Goal: Task Accomplishment & Management: Manage account settings

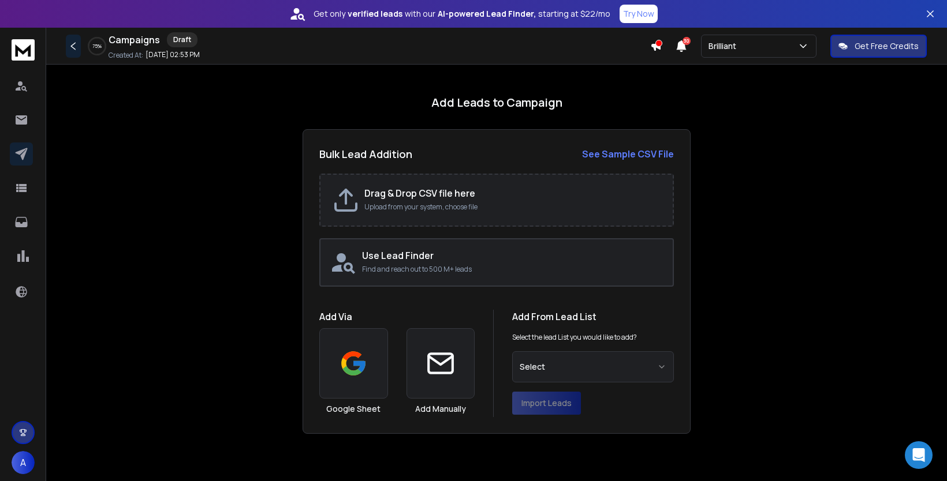
click at [70, 44] on icon at bounding box center [73, 46] width 10 height 10
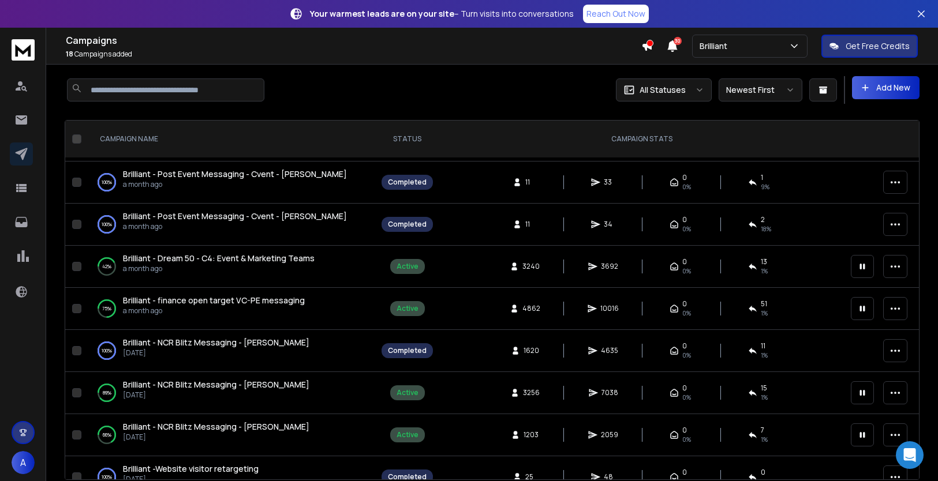
scroll to position [353, 0]
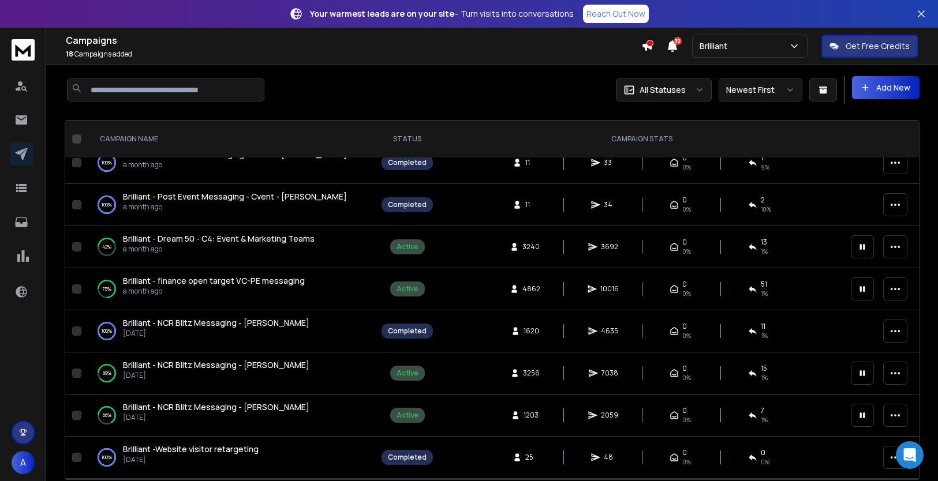
click at [210, 278] on span "Brilliant - finance open target VC-PE messaging" at bounding box center [214, 280] width 182 height 11
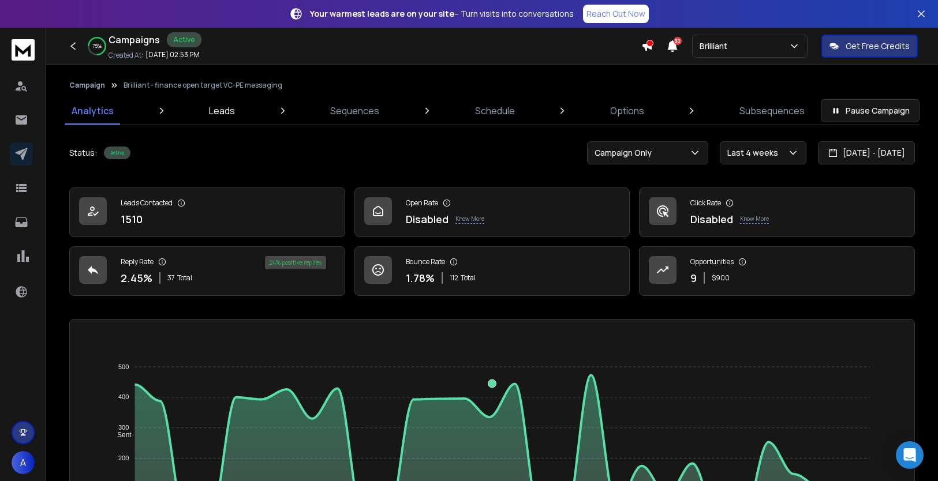
click at [219, 106] on p "Leads" at bounding box center [222, 111] width 26 height 14
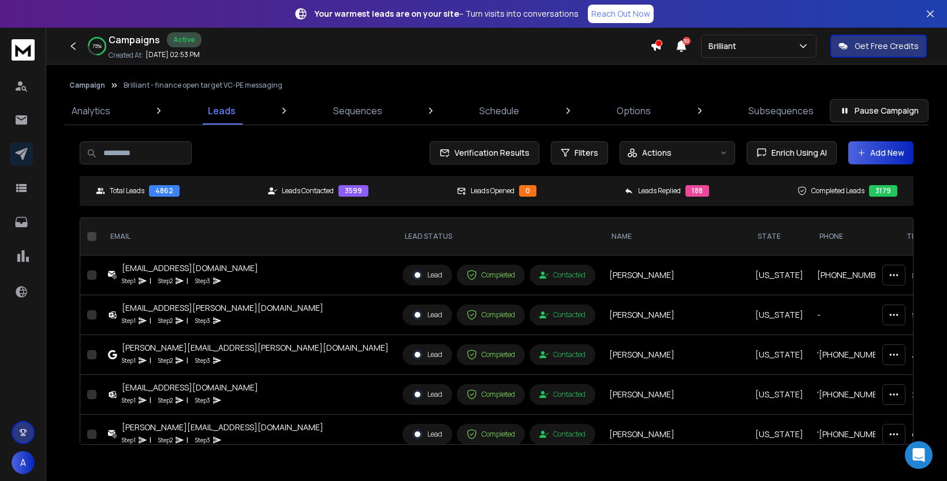
click at [877, 147] on button "Add New" at bounding box center [880, 152] width 65 height 23
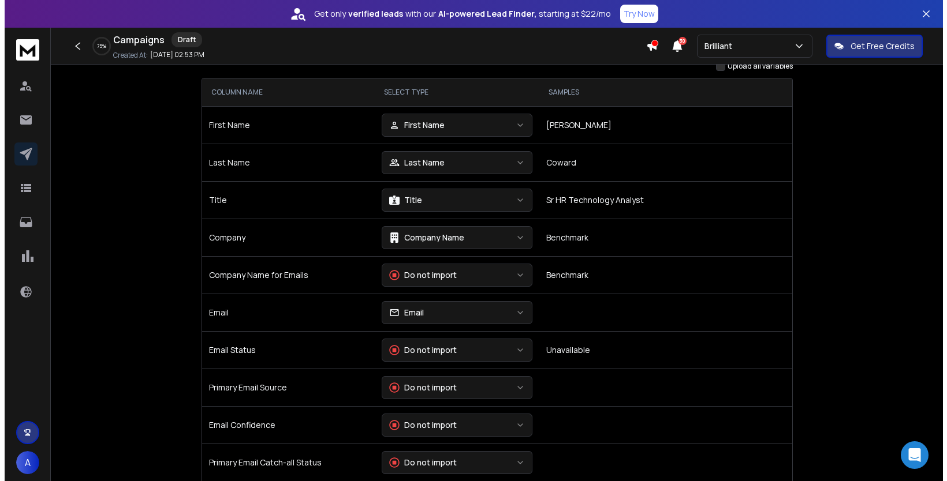
scroll to position [166, 0]
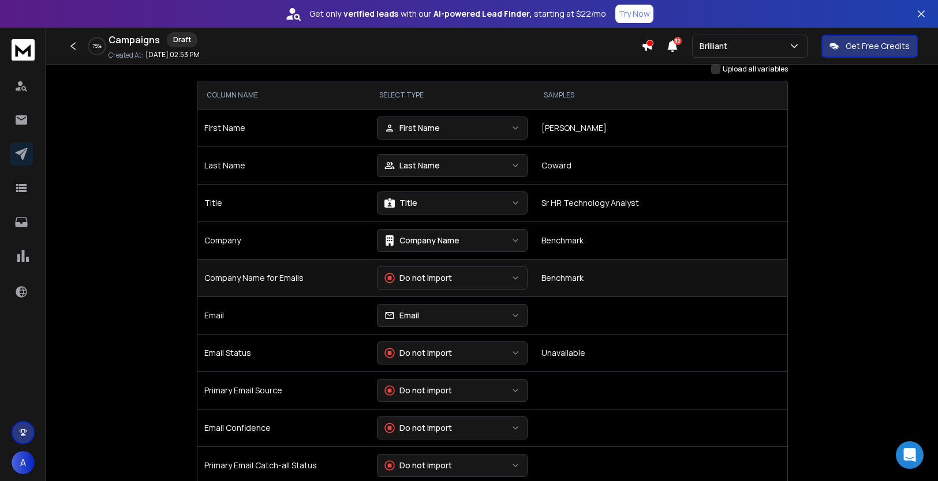
click at [404, 281] on div "Do not import" at bounding box center [418, 278] width 68 height 12
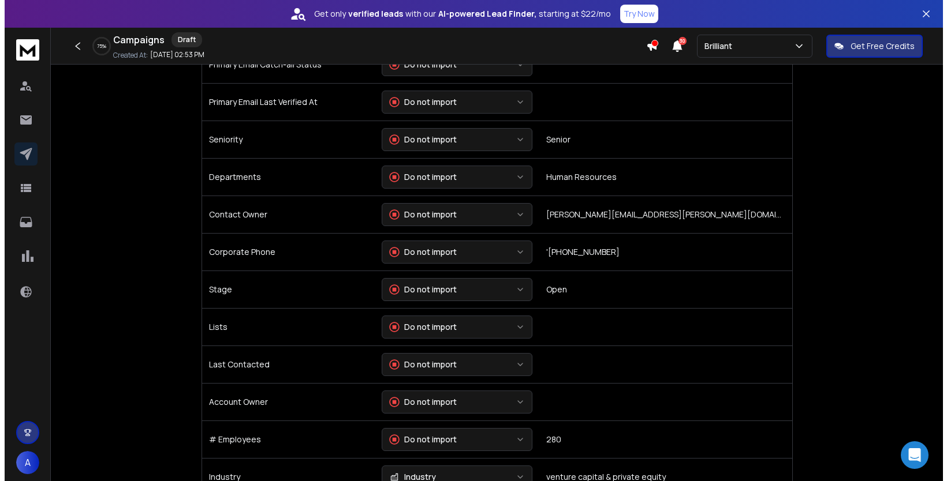
scroll to position [577, 0]
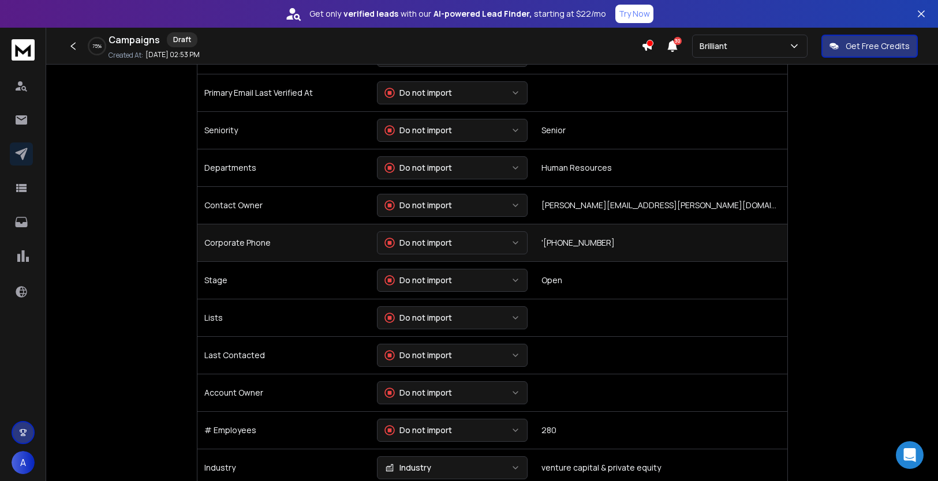
click at [503, 247] on button "Do not import" at bounding box center [452, 242] width 151 height 23
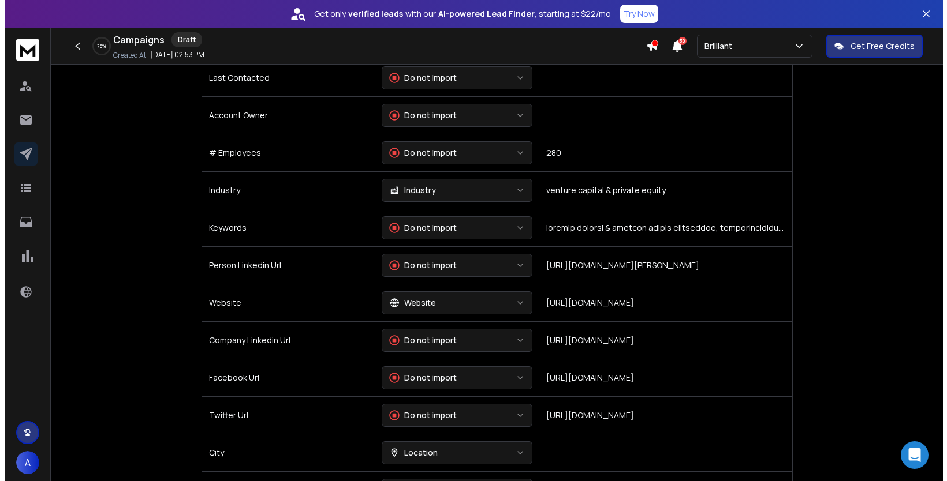
scroll to position [876, 0]
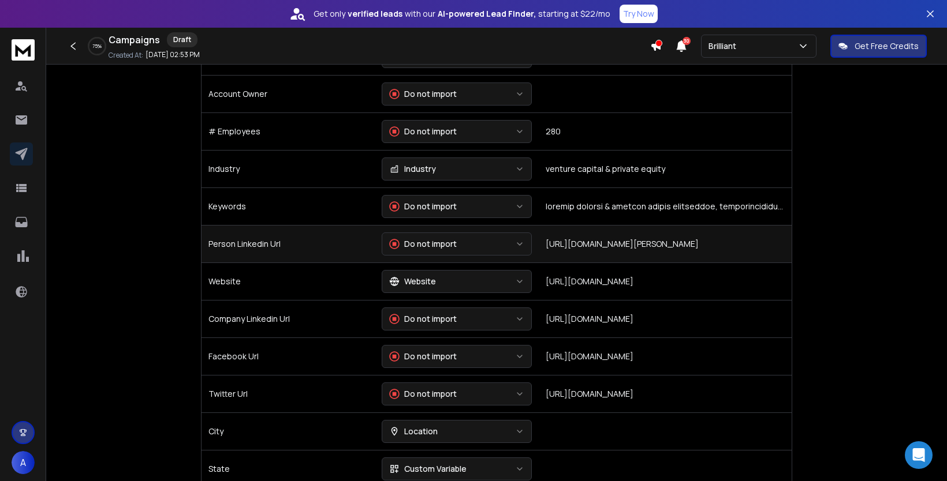
click at [401, 246] on div "Do not import" at bounding box center [423, 244] width 68 height 12
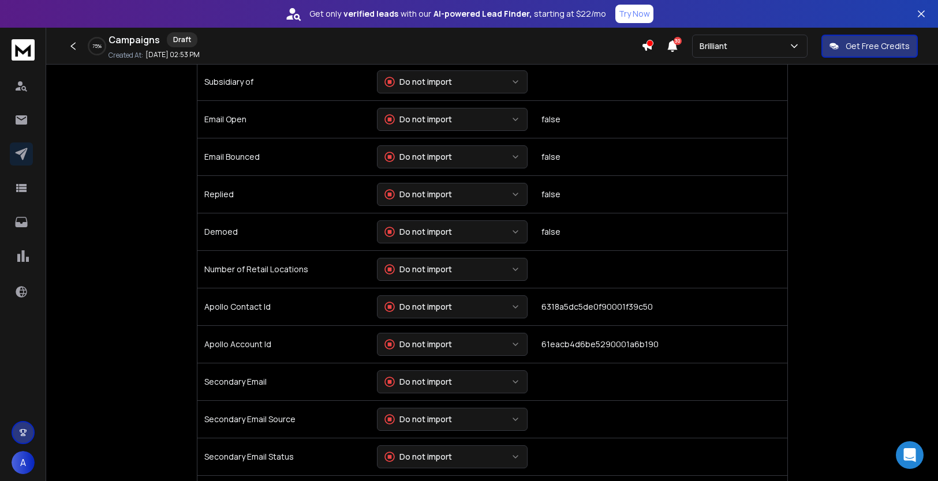
scroll to position [2033, 0]
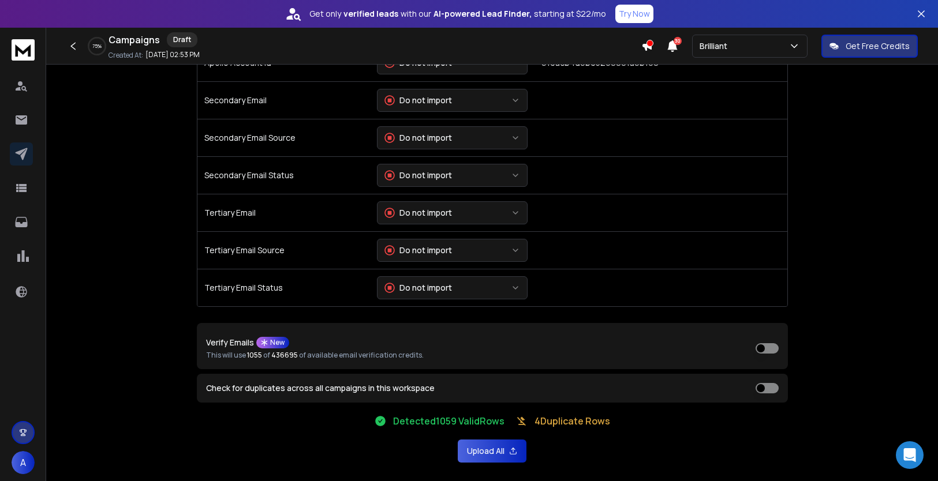
click at [500, 460] on button "Upload All" at bounding box center [492, 451] width 69 height 23
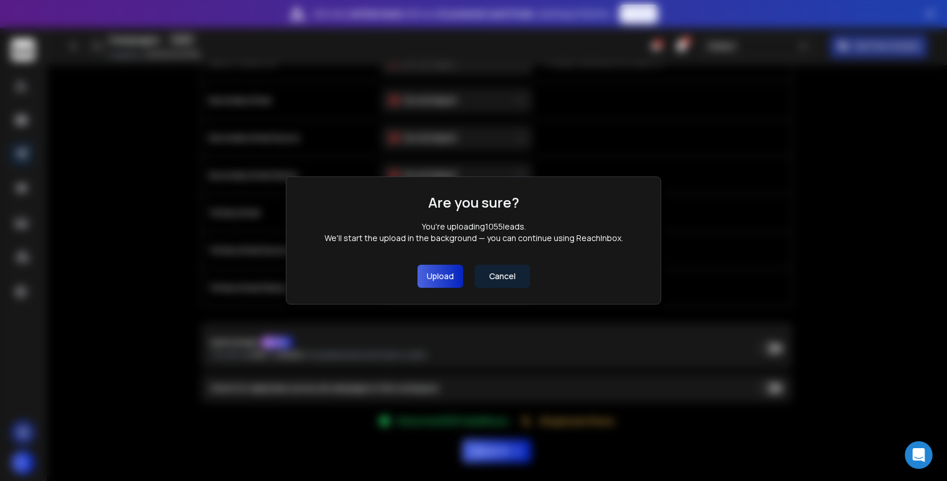
click at [446, 271] on button "Upload" at bounding box center [440, 276] width 46 height 23
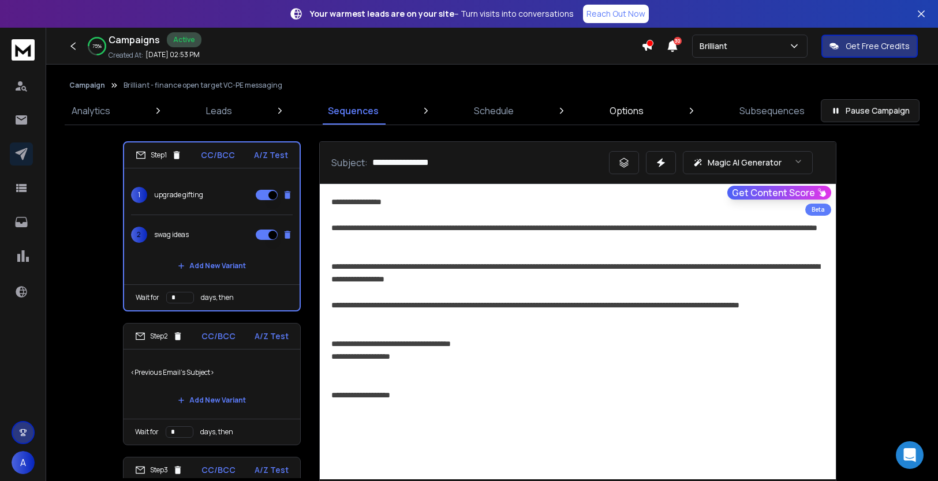
click at [640, 106] on p "Options" at bounding box center [627, 111] width 34 height 14
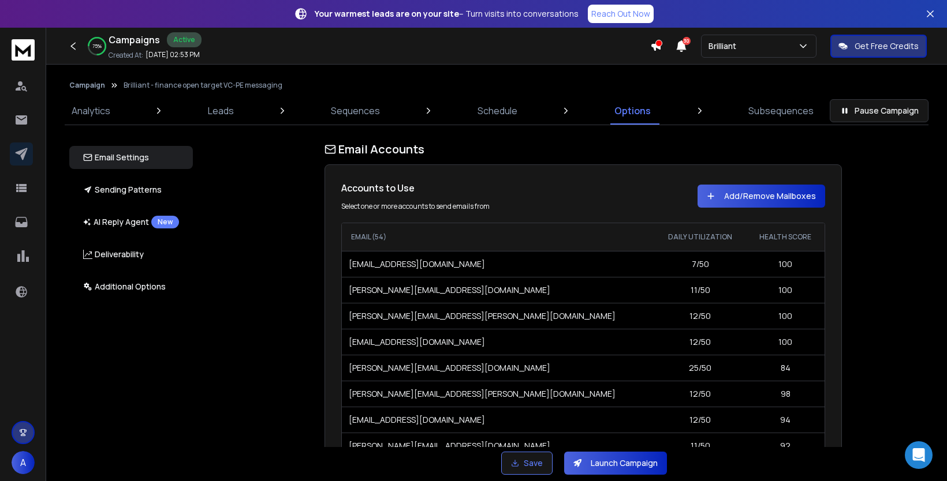
click at [877, 237] on div "Email Accounts Accounts to Use Select one or more accounts to send emails from …" at bounding box center [589, 294] width 757 height 306
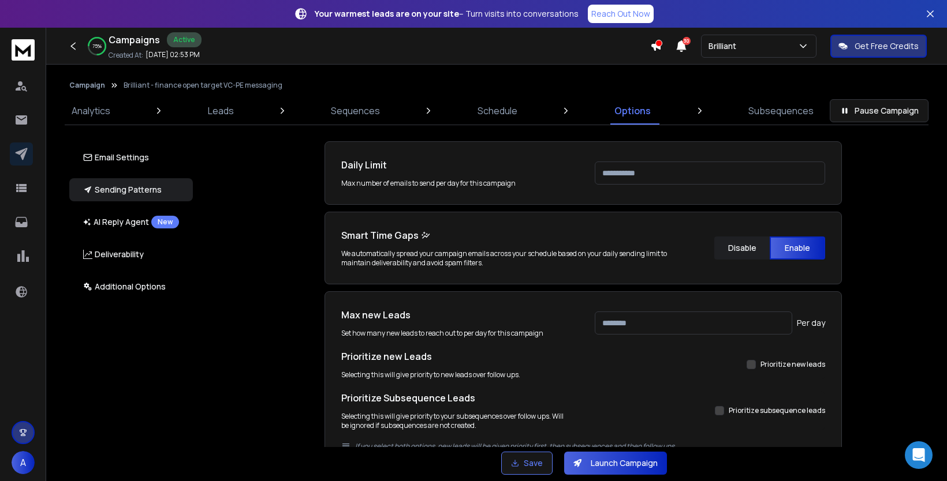
scroll to position [577, 0]
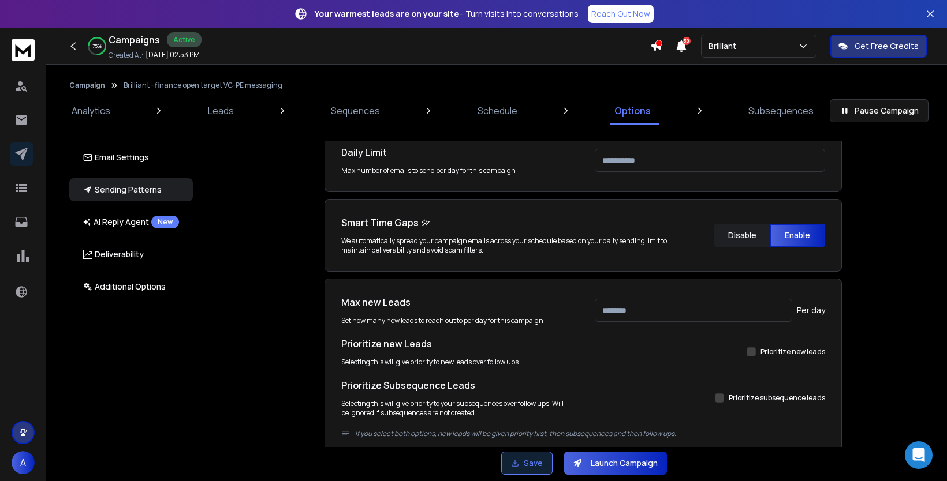
click at [525, 457] on button "Save" at bounding box center [526, 463] width 51 height 23
click at [786, 48] on div "Brilliant" at bounding box center [758, 46] width 100 height 12
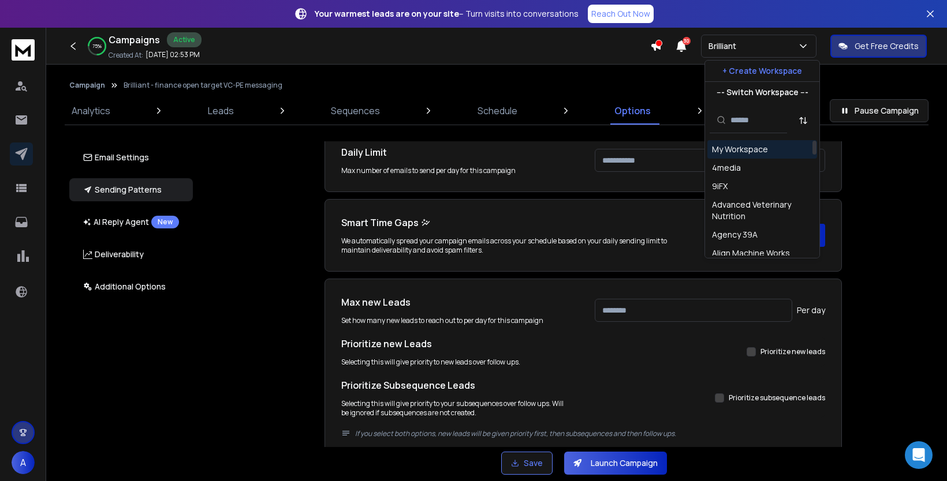
click at [766, 150] on div "My Workspace" at bounding box center [762, 149] width 110 height 18
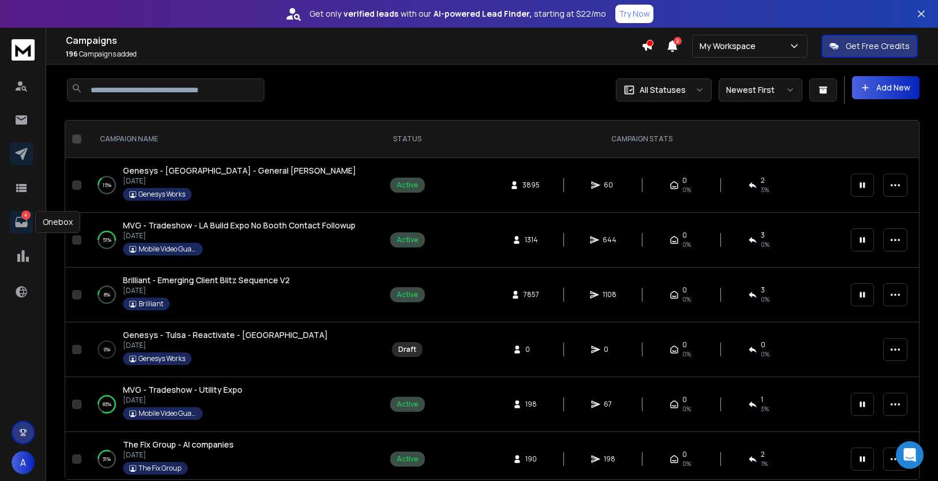
click at [24, 223] on icon at bounding box center [21, 222] width 12 height 10
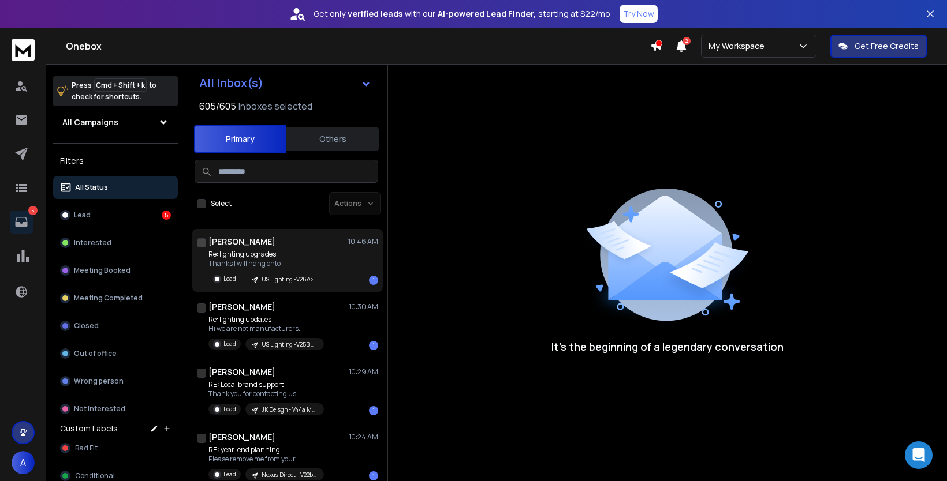
click at [312, 261] on p "Thanks I will hang onto" at bounding box center [265, 263] width 115 height 9
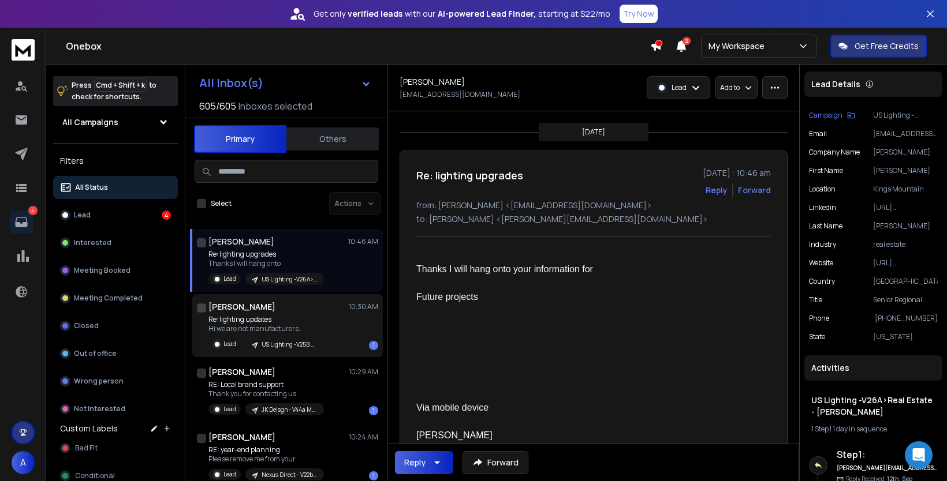
click at [291, 314] on div "Jhonathan Moreno 10:30 AM Re: lighting updates Hi we are not manufacturers. Lea…" at bounding box center [293, 325] width 170 height 49
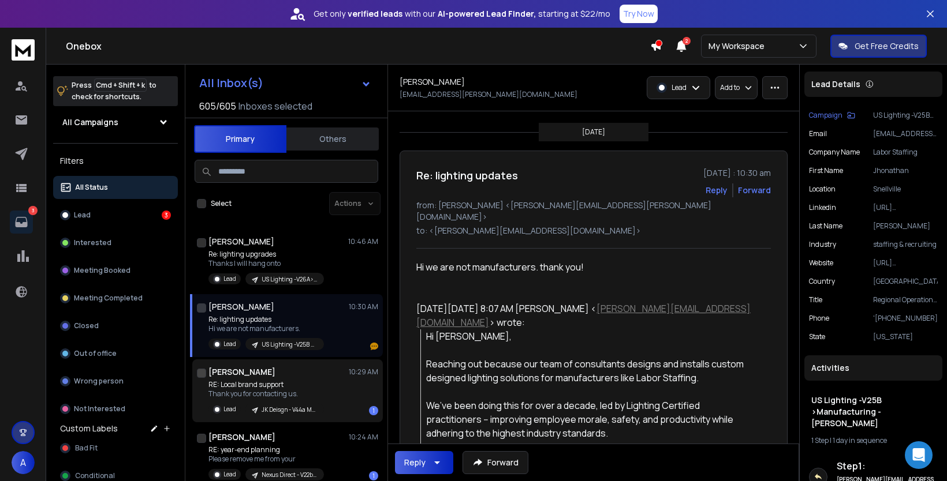
click at [302, 396] on p "Thank you for contacting us." at bounding box center [265, 394] width 115 height 9
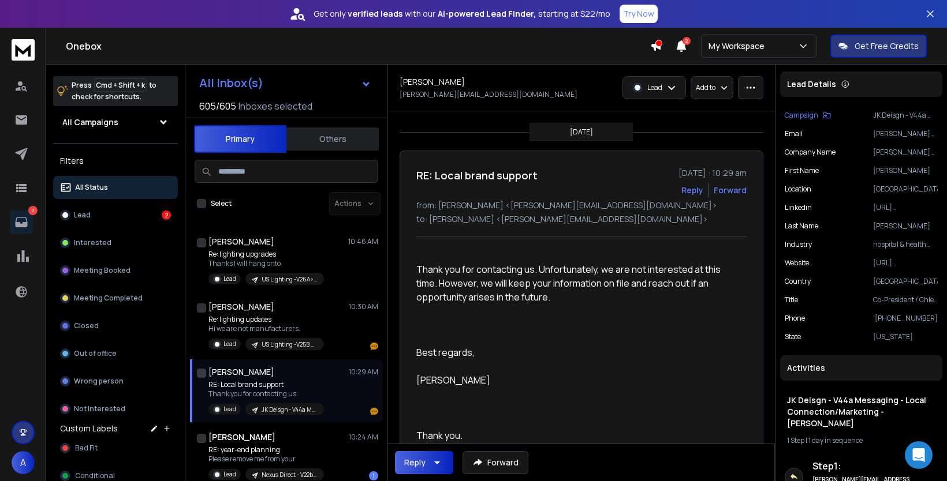
drag, startPoint x: 388, startPoint y: 246, endPoint x: 391, endPoint y: 255, distance: 9.7
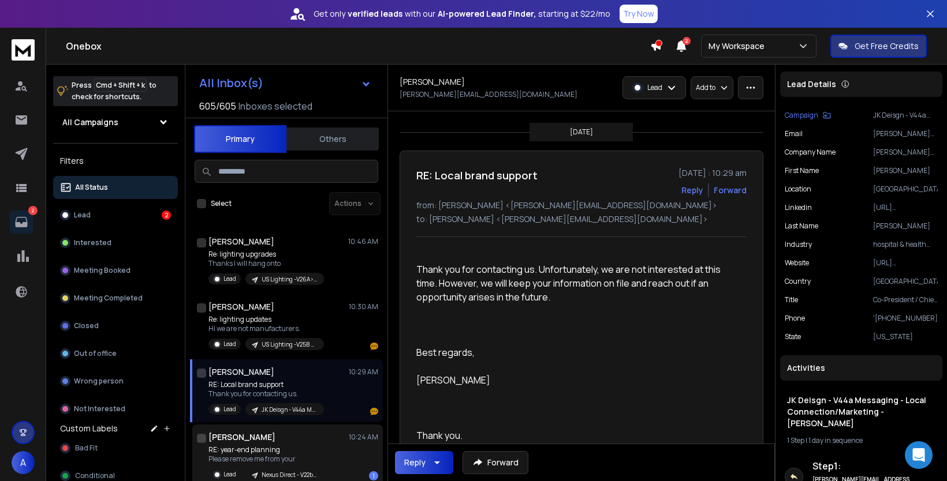
click at [295, 454] on p "RE: year-end planning" at bounding box center [265, 450] width 115 height 9
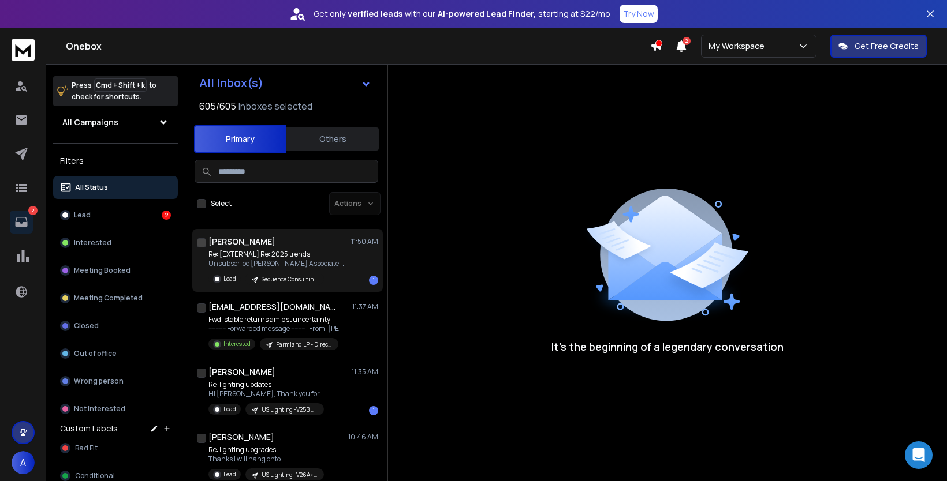
click at [307, 251] on p "Re: [EXTERNAL] Re: 2025 trends" at bounding box center [277, 254] width 139 height 9
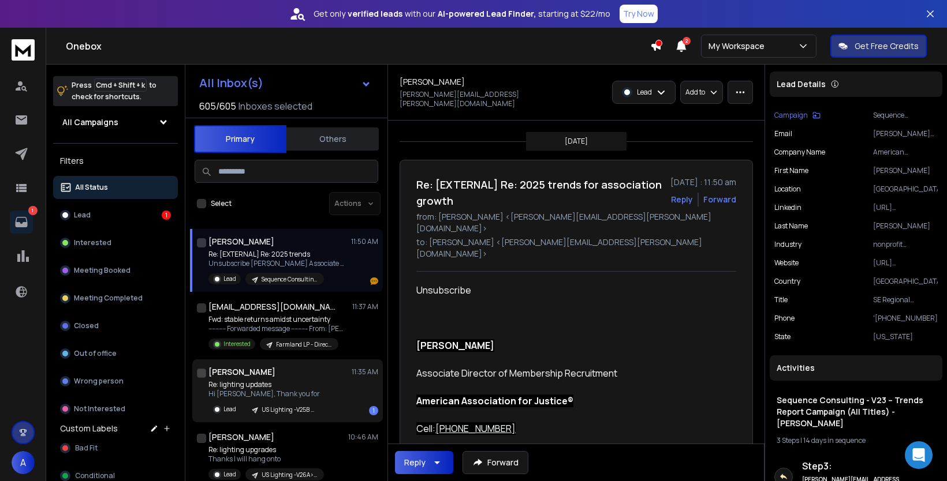
click at [274, 384] on p "Re: lighting updates" at bounding box center [265, 384] width 115 height 9
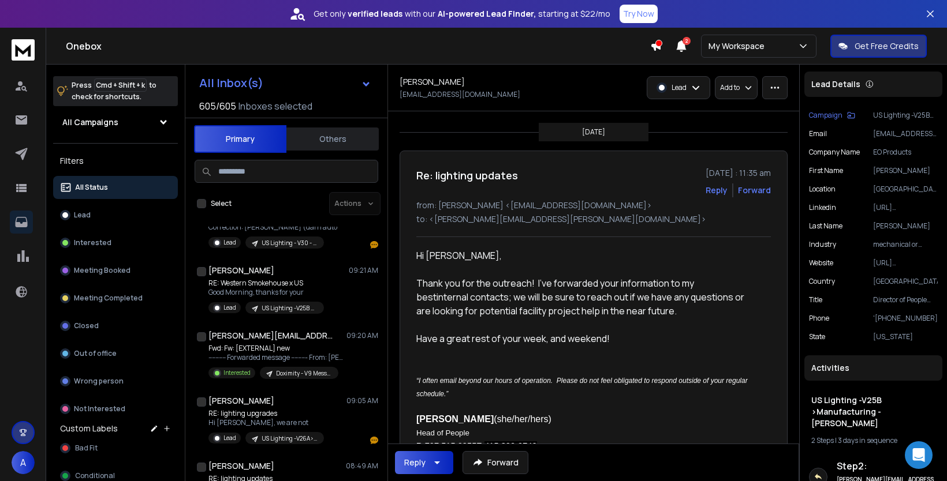
scroll to position [942, 0]
